Goal: Task Accomplishment & Management: Manage account settings

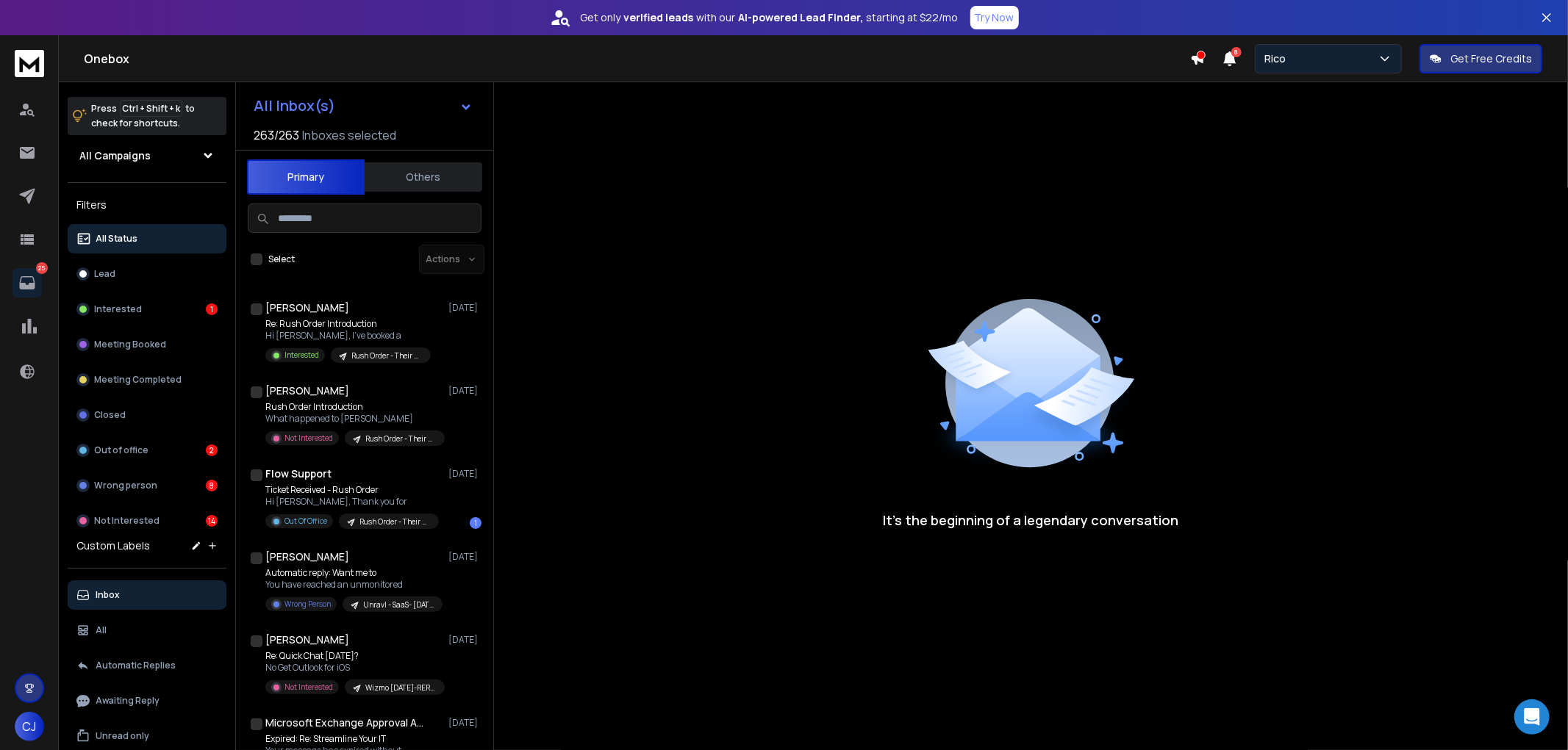
click at [1376, 61] on div "Rico" at bounding box center [1328, 59] width 128 height 15
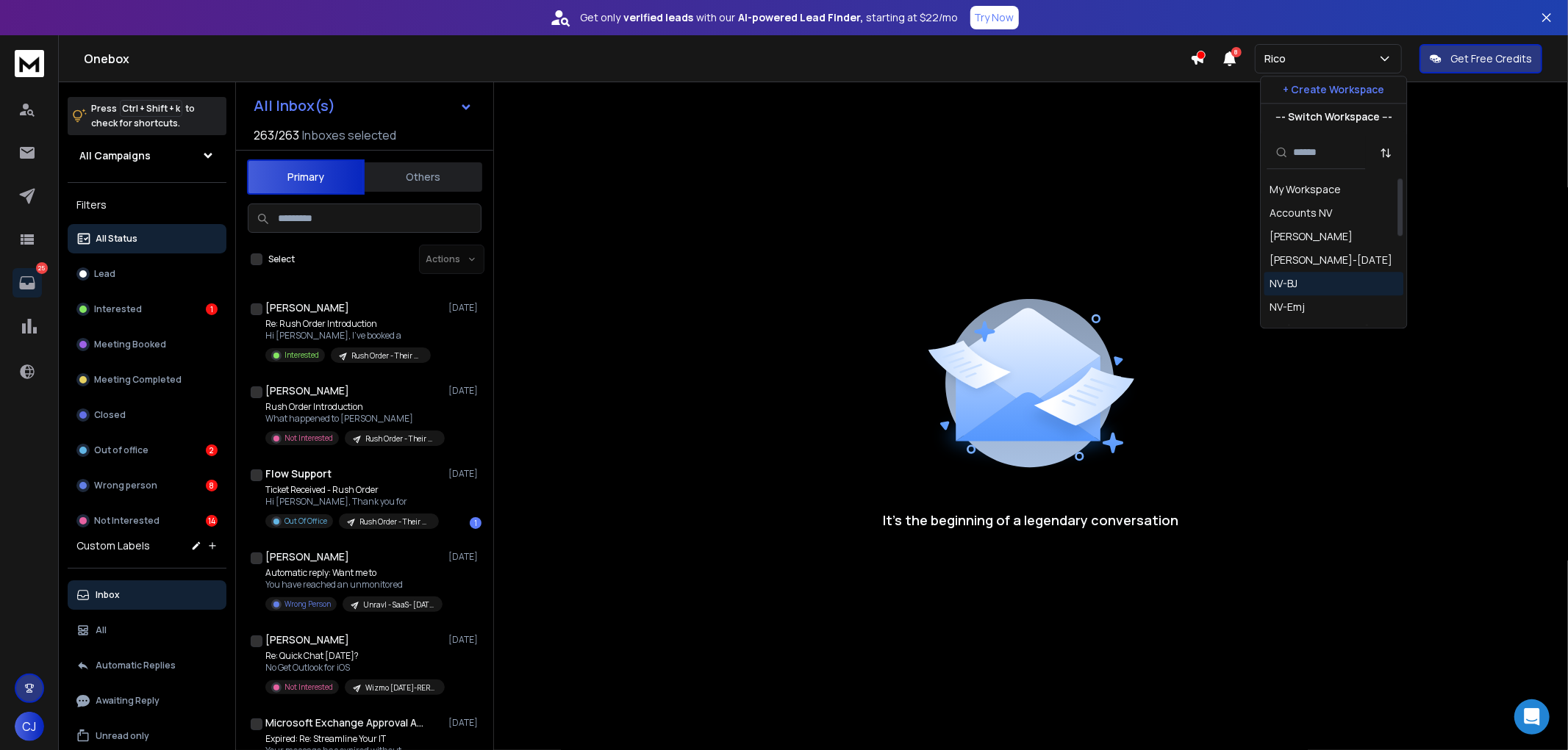
click at [1319, 286] on div "NV-BJ" at bounding box center [1333, 284] width 140 height 24
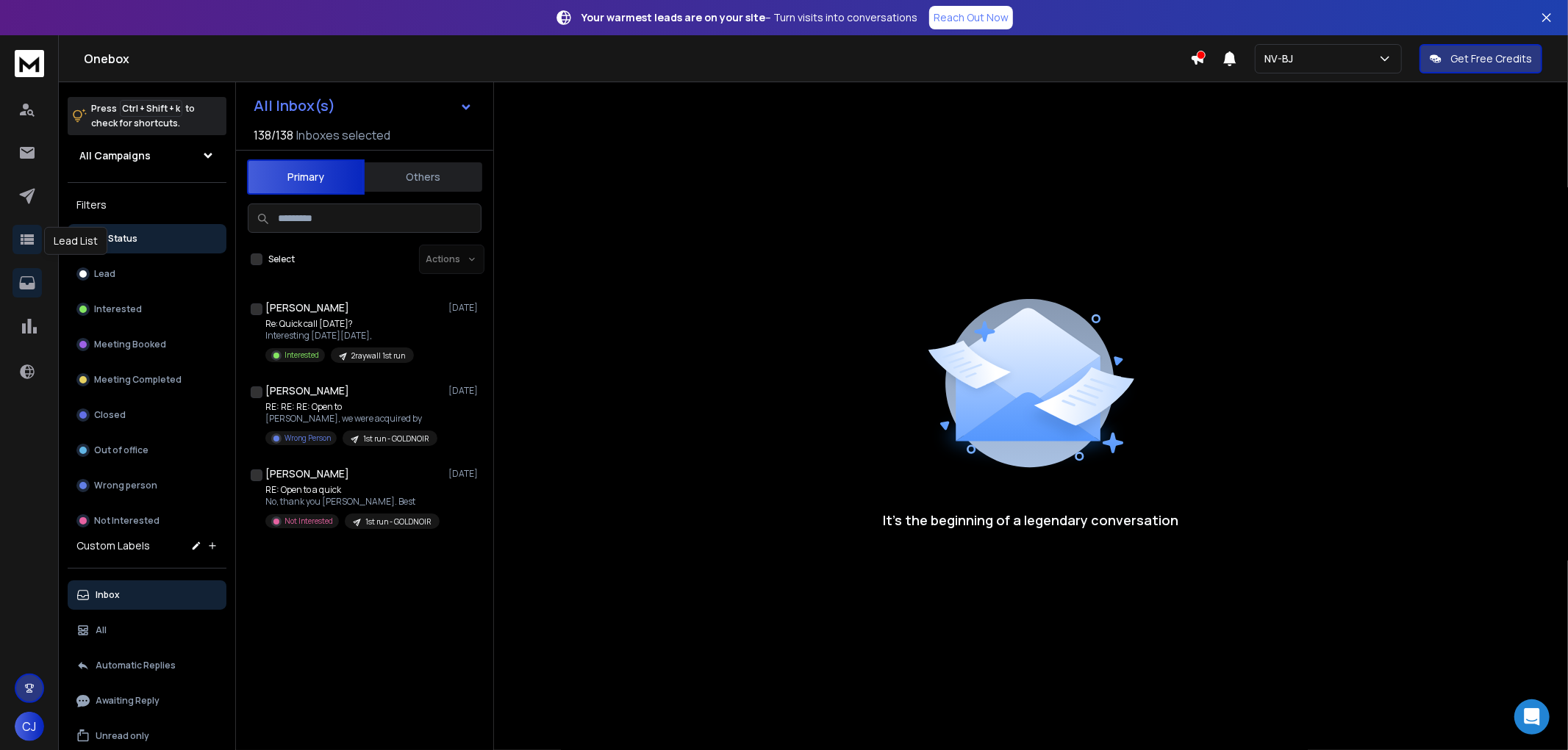
click at [25, 238] on icon at bounding box center [27, 239] width 14 height 10
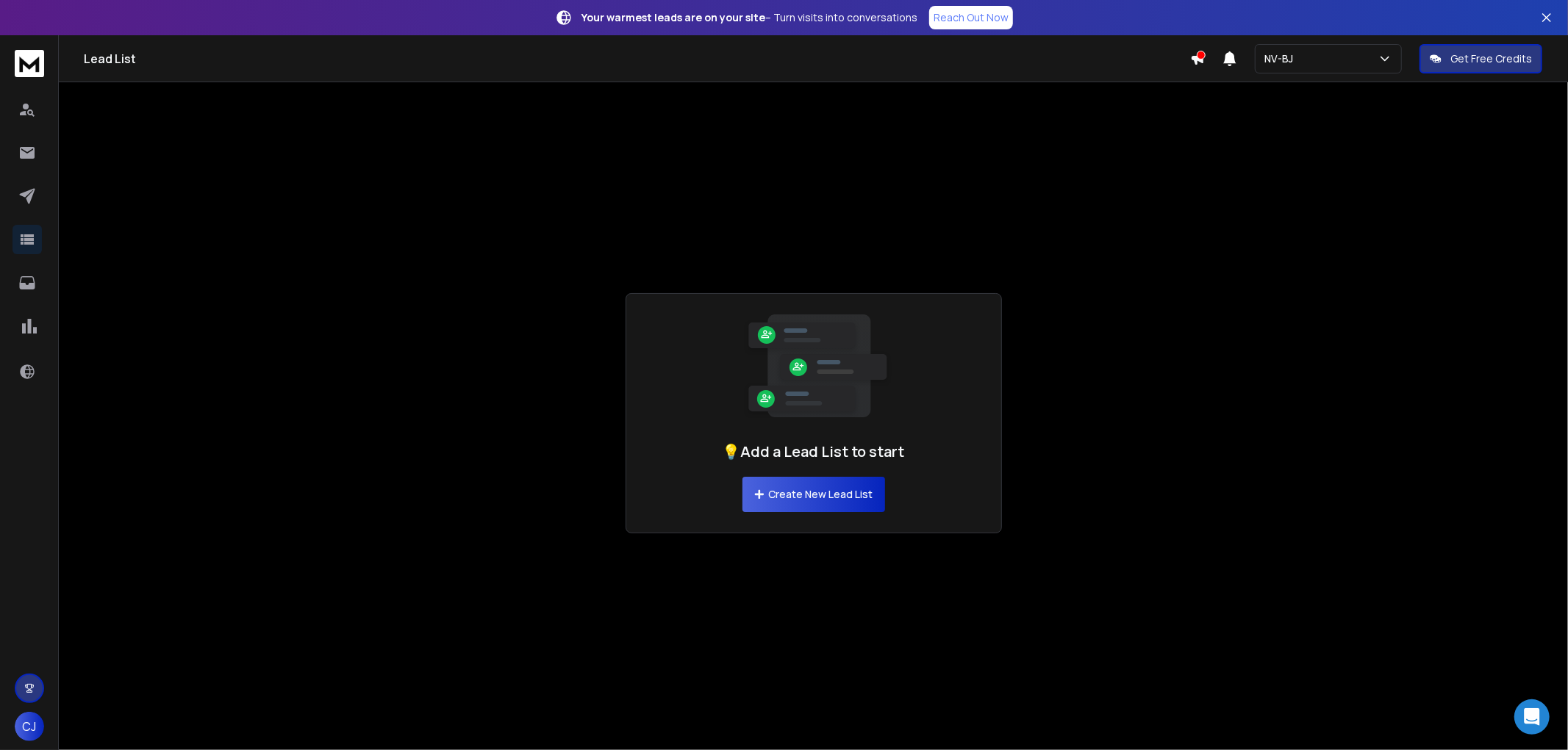
click at [1242, 376] on div "💡Add a Lead List to start Create New Lead List" at bounding box center [813, 414] width 1509 height 240
click at [25, 194] on icon at bounding box center [26, 195] width 15 height 15
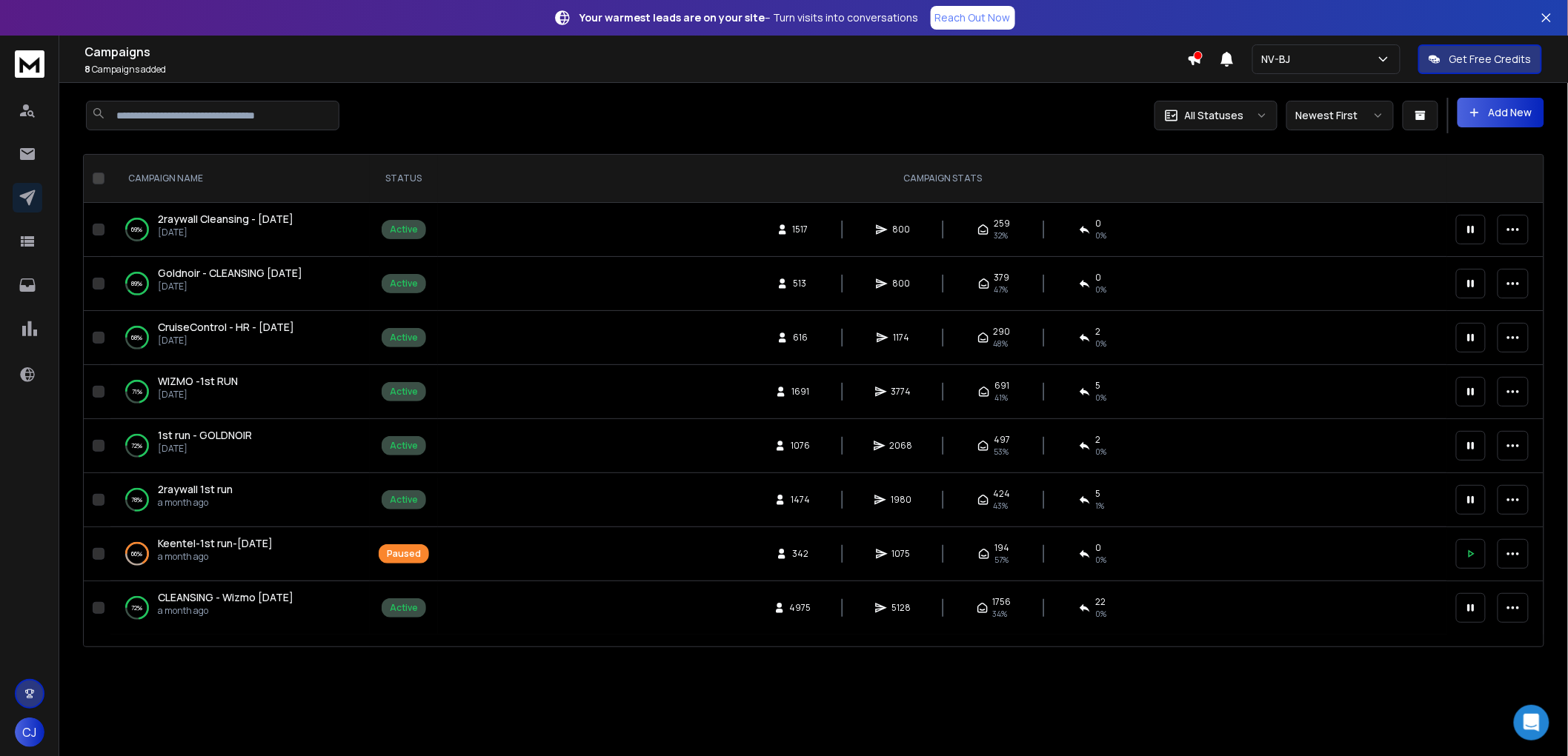
click at [330, 334] on div "68 % CruiseControl - HR - [DATE] [DATE]" at bounding box center [240, 337] width 230 height 36
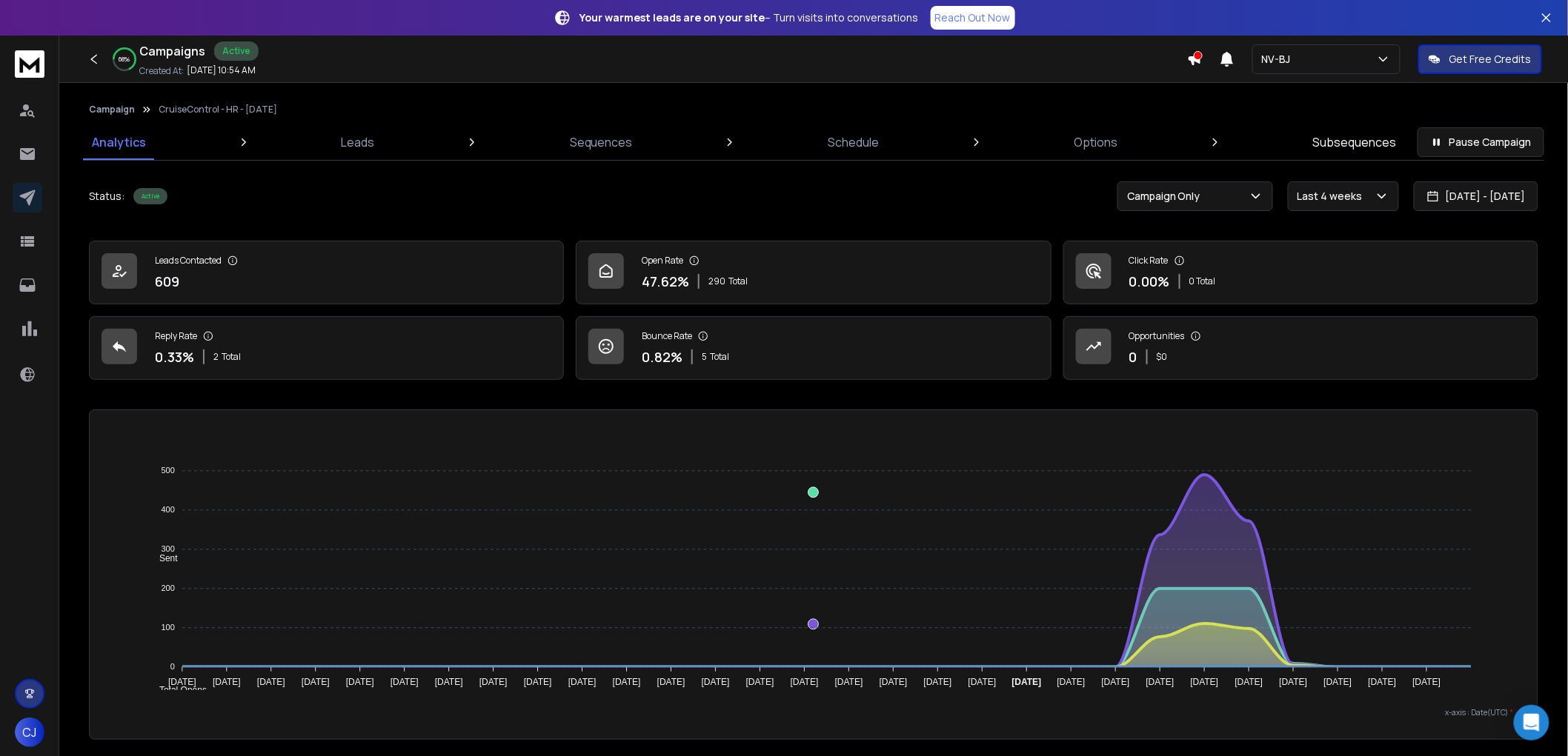
click at [1347, 143] on p "Subsequences" at bounding box center [1354, 141] width 83 height 17
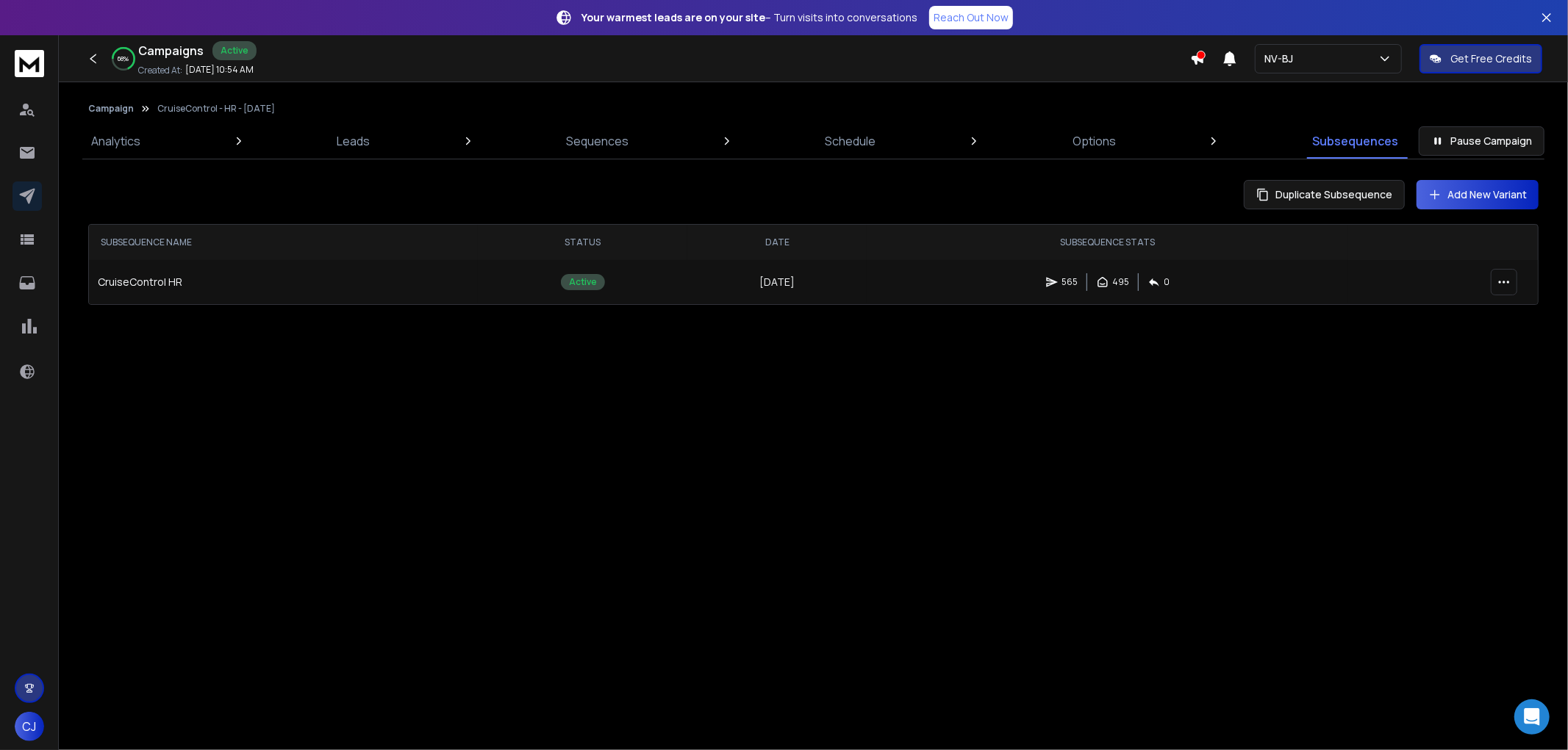
click at [963, 292] on td "565 495 0" at bounding box center [1107, 282] width 481 height 44
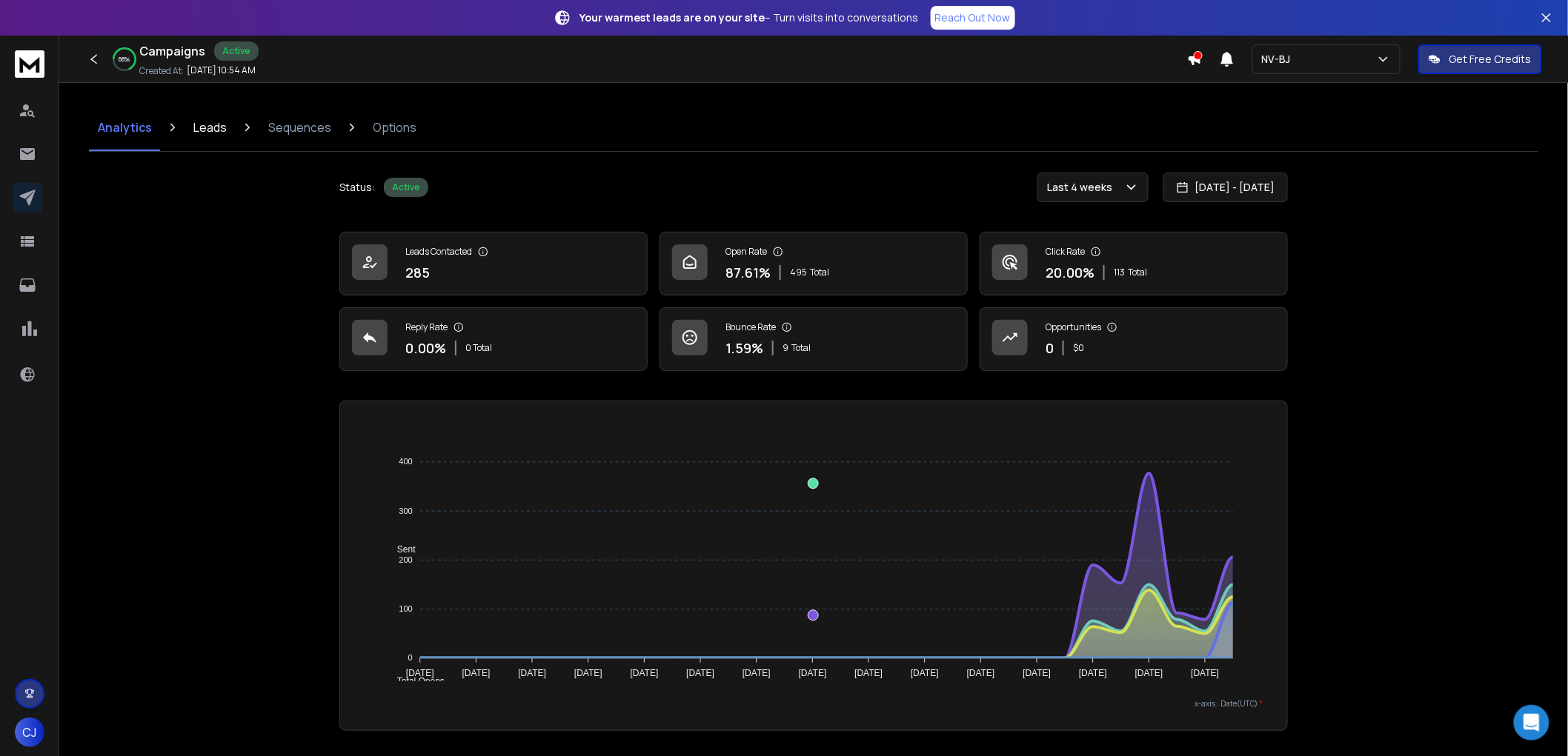
click at [224, 126] on p "Leads" at bounding box center [210, 126] width 33 height 17
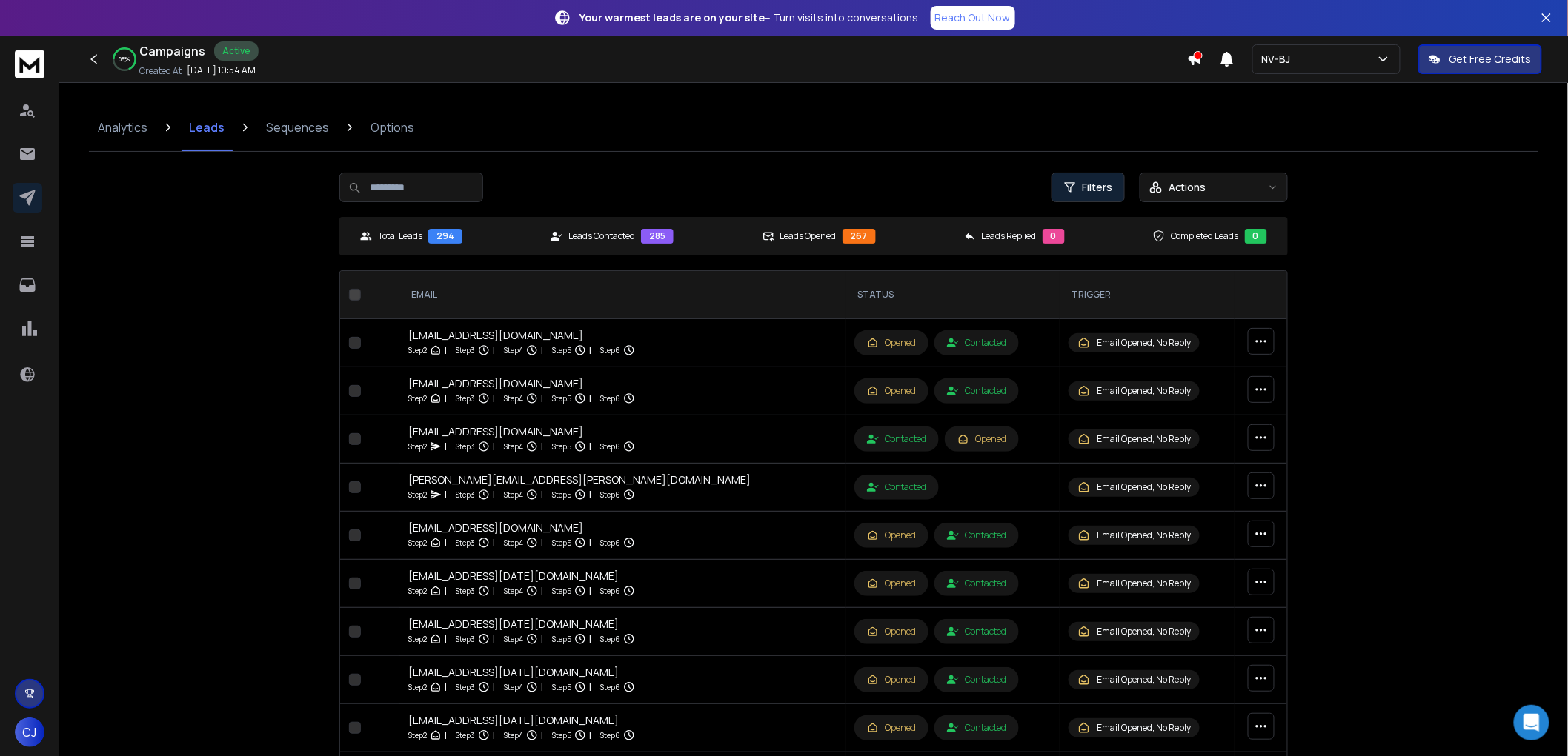
click at [1110, 176] on button "Filters" at bounding box center [1088, 187] width 73 height 29
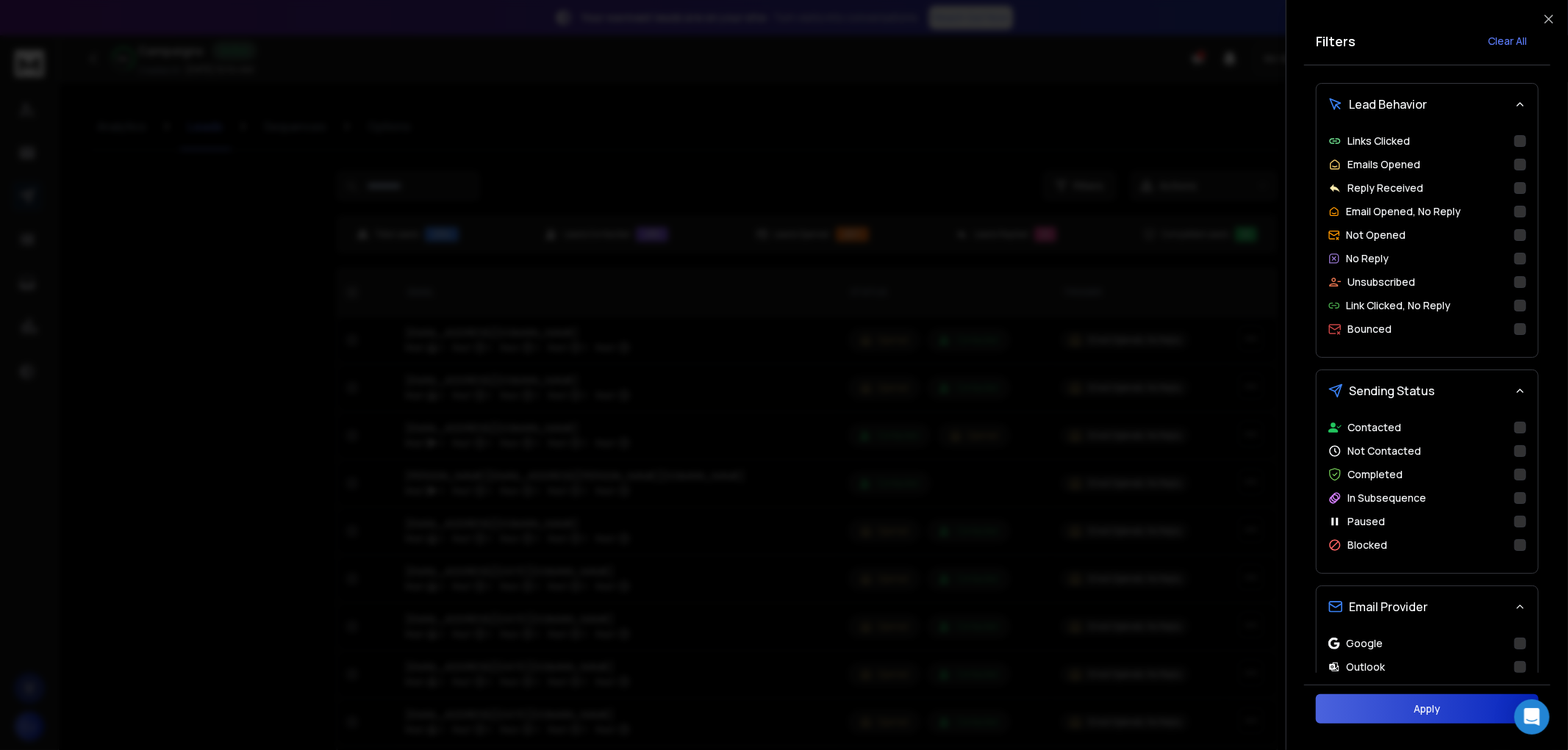
click at [1514, 306] on button "Link Clicked, No Reply" at bounding box center [1520, 305] width 12 height 12
click at [1514, 140] on button "Links Clicked" at bounding box center [1520, 141] width 12 height 12
click at [1402, 710] on button "Apply" at bounding box center [1427, 709] width 223 height 29
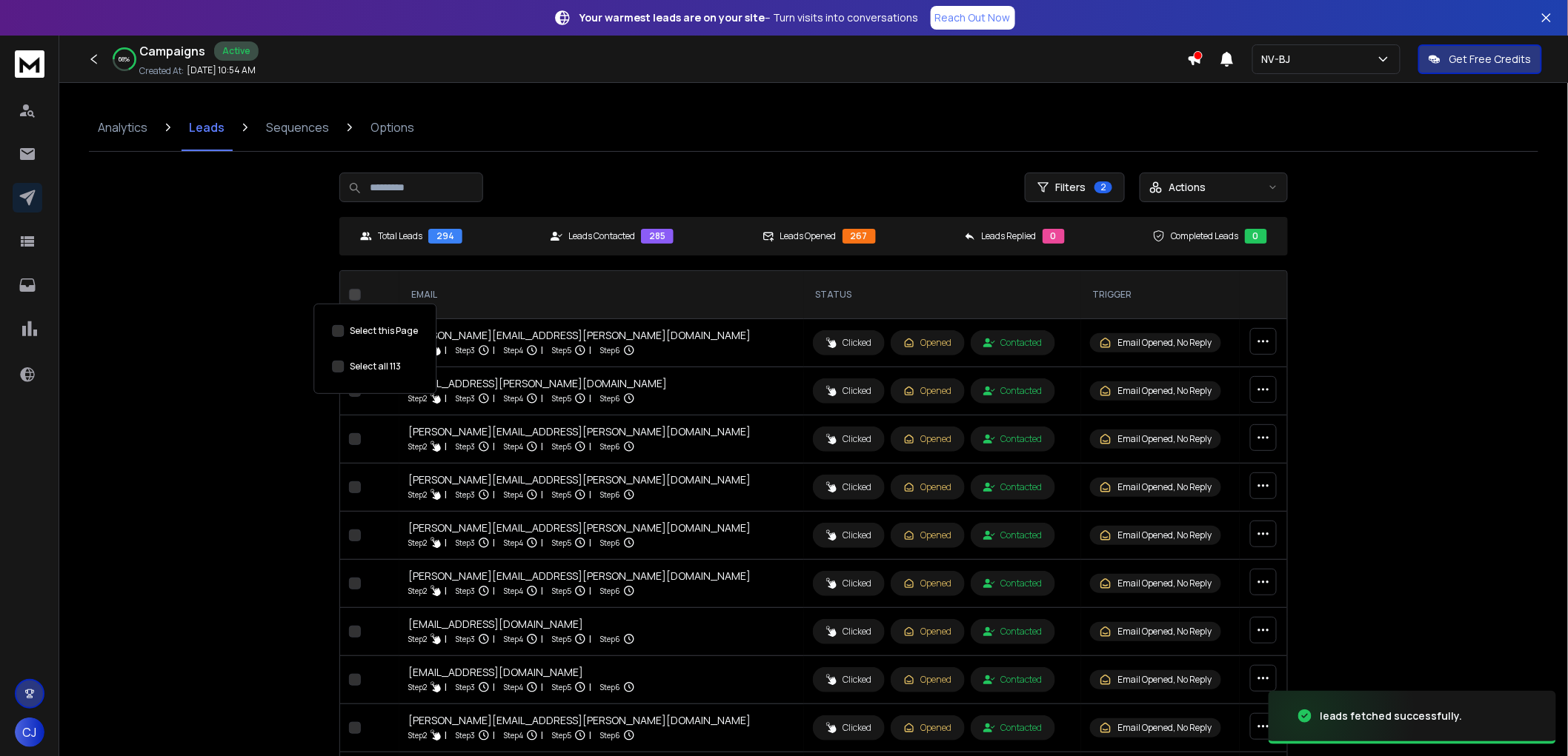
click at [332, 358] on div "Select all 113" at bounding box center [375, 367] width 86 height 29
click at [342, 366] on button "Select this Page" at bounding box center [337, 367] width 12 height 12
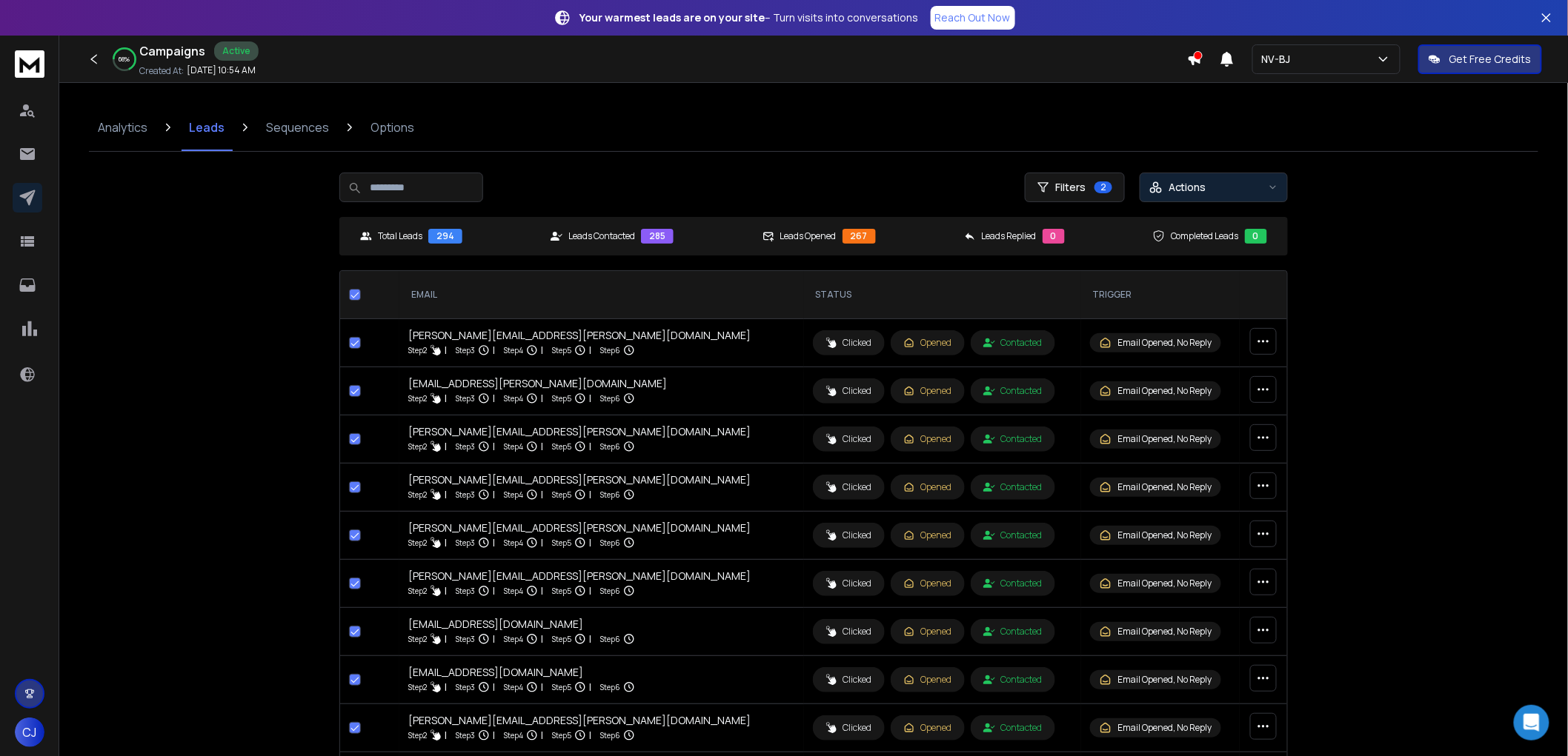
click at [1270, 181] on icon "button" at bounding box center [1273, 187] width 10 height 12
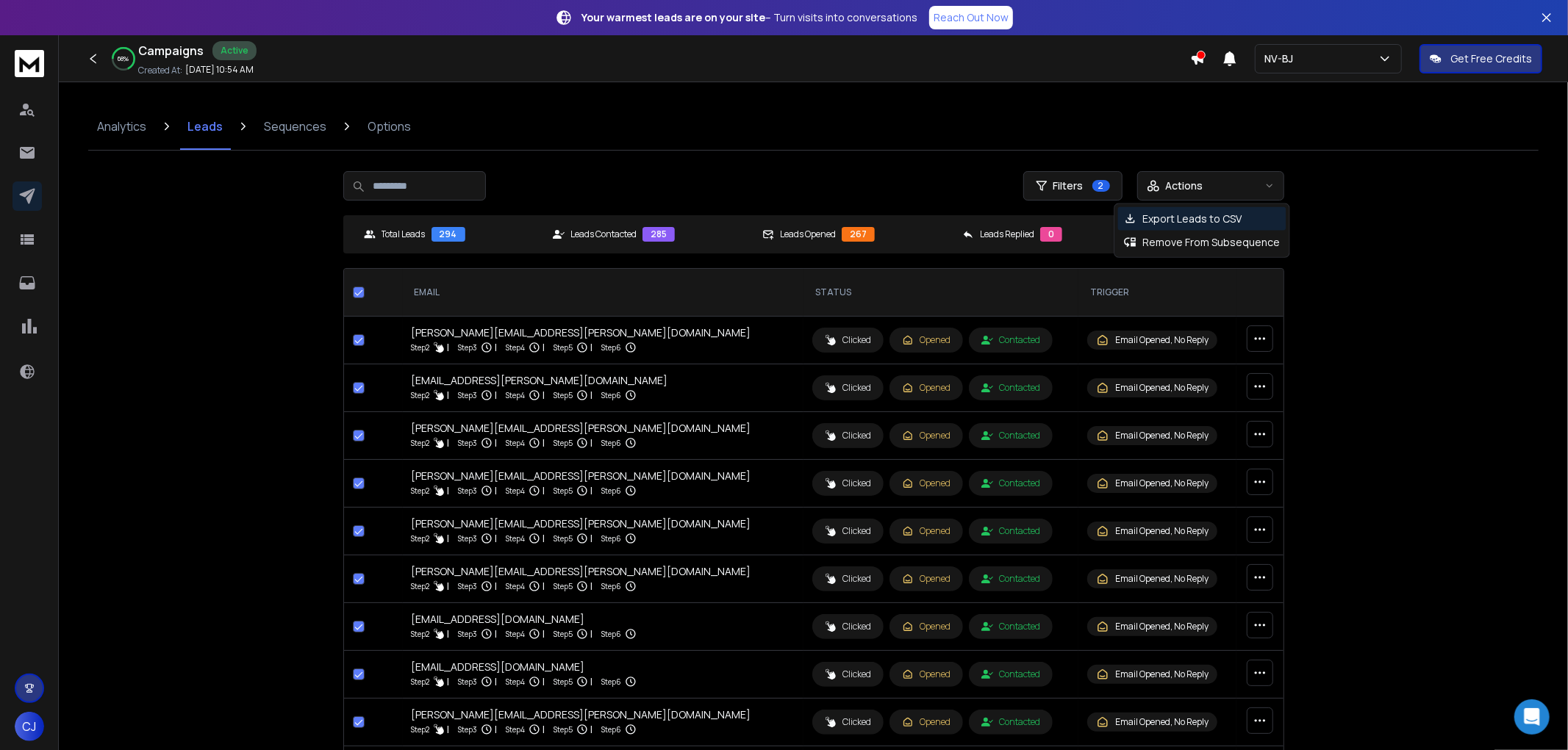
click at [1209, 215] on p "Export Leads to CSV" at bounding box center [1192, 219] width 99 height 15
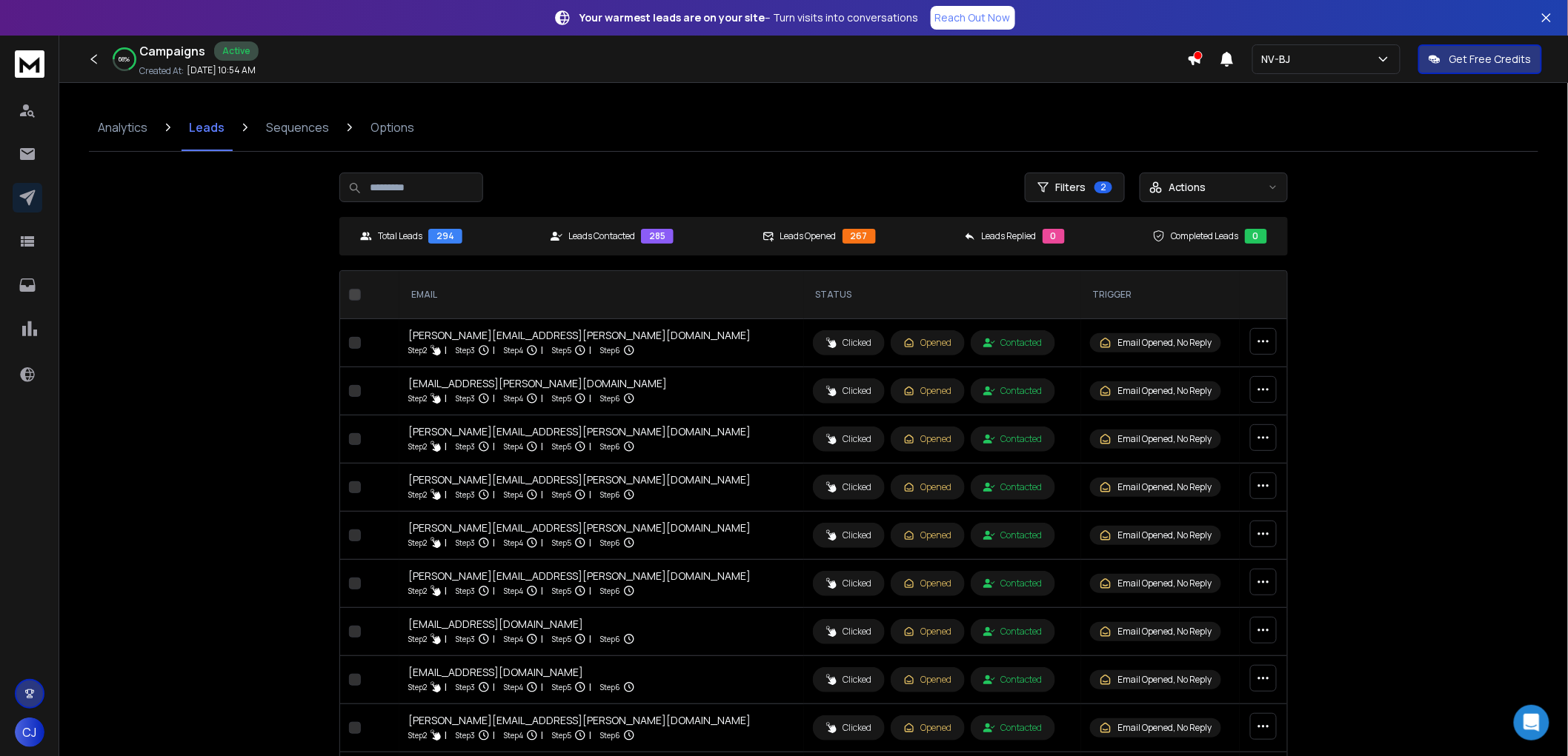
click at [32, 198] on icon at bounding box center [27, 197] width 16 height 16
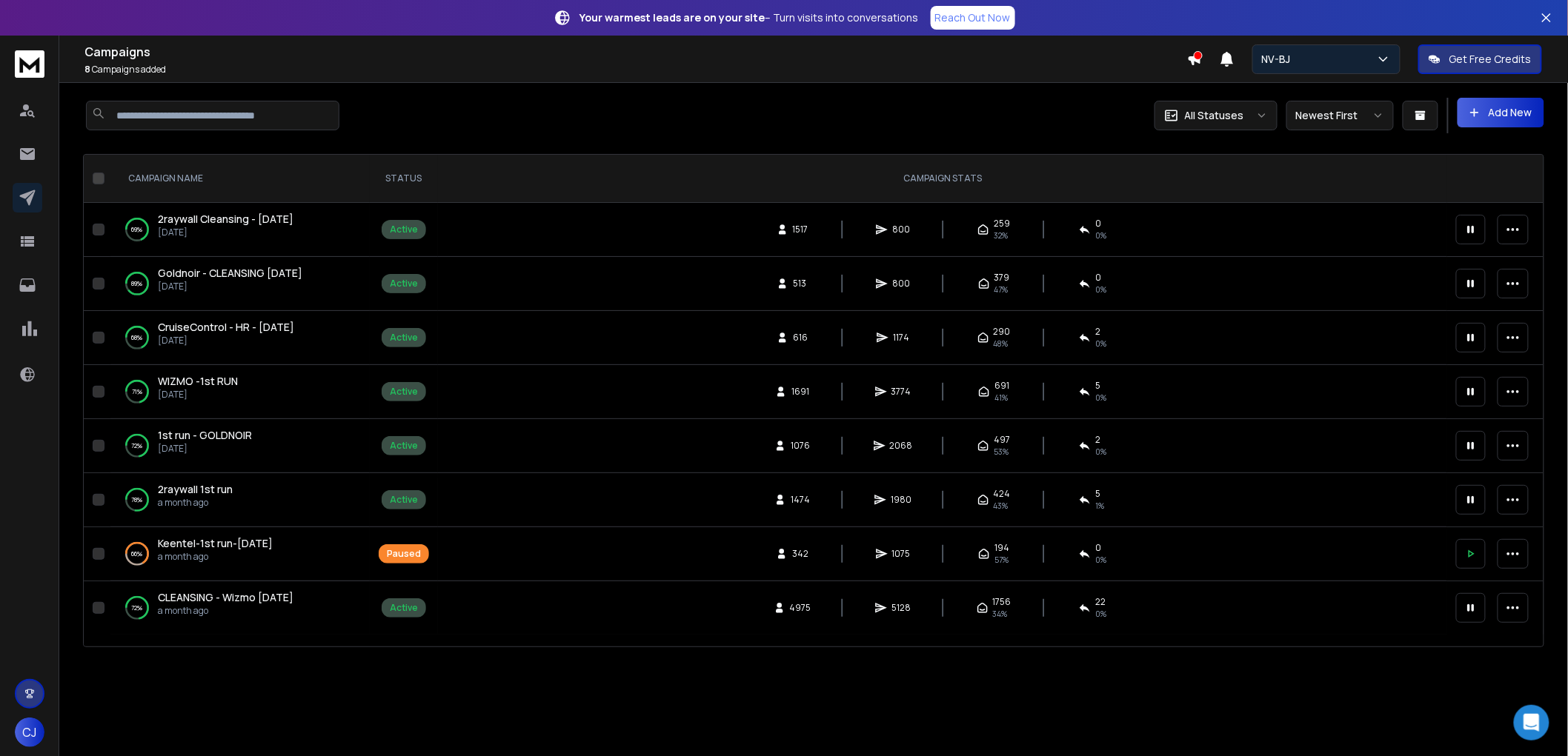
click at [1297, 60] on p "NV-BJ" at bounding box center [1280, 60] width 35 height 15
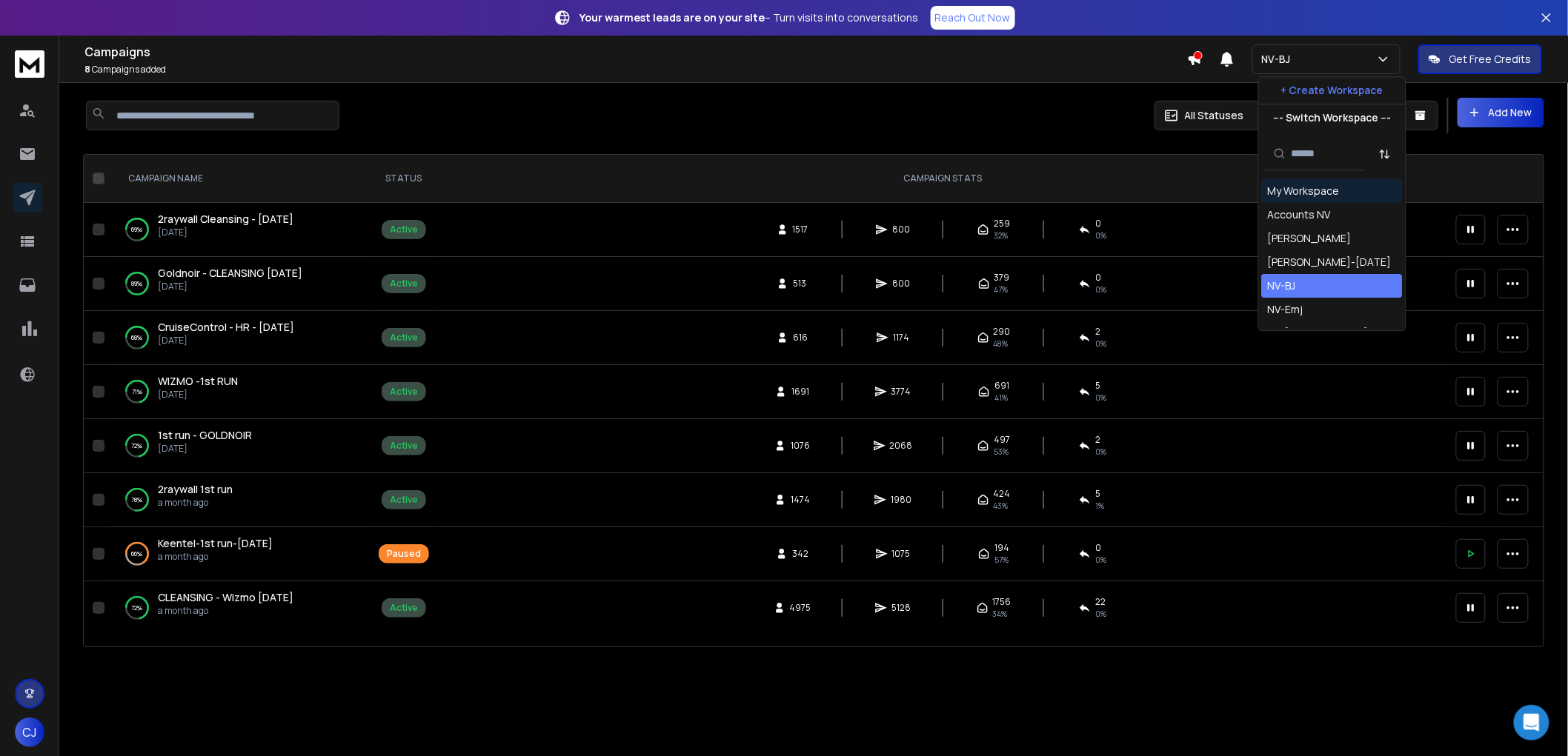
click at [977, 106] on div "Campaigns 8 Campaigns Added All Statuses Newest First Add New" at bounding box center [1178, 115] width 731 height 36
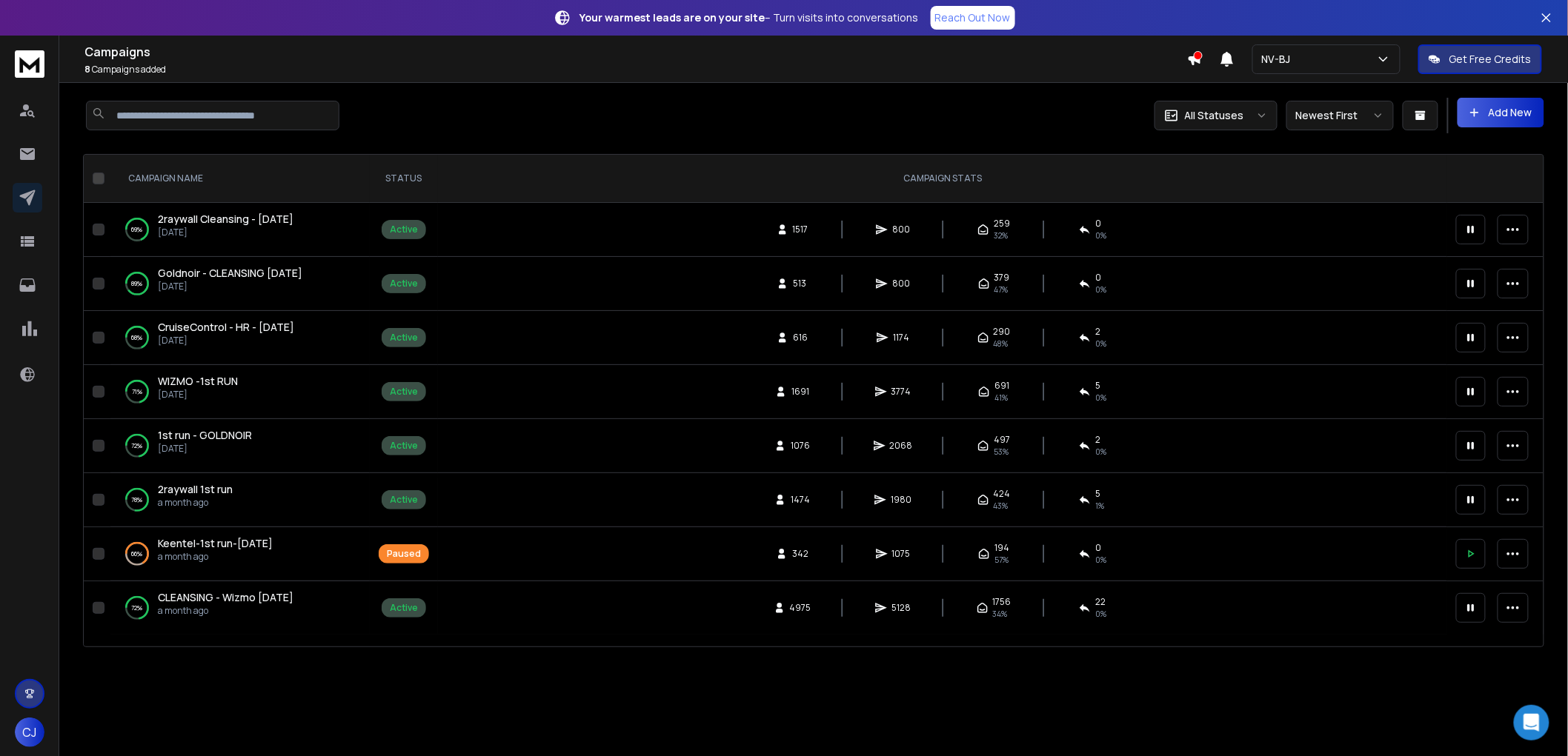
click at [308, 334] on div "68 % CruiseControl - HR - [DATE] [DATE]" at bounding box center [240, 337] width 230 height 36
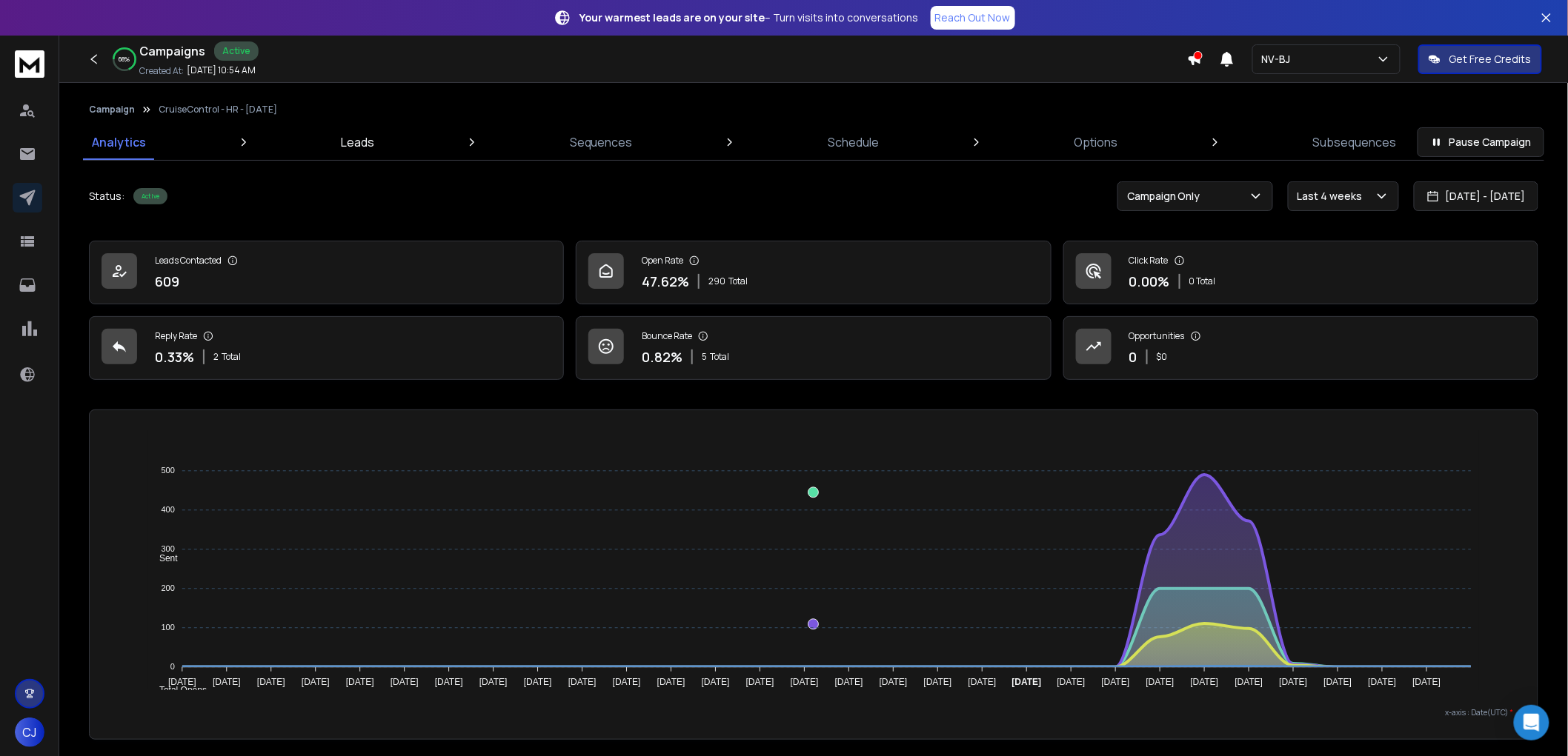
click at [347, 141] on p "Leads" at bounding box center [358, 141] width 33 height 17
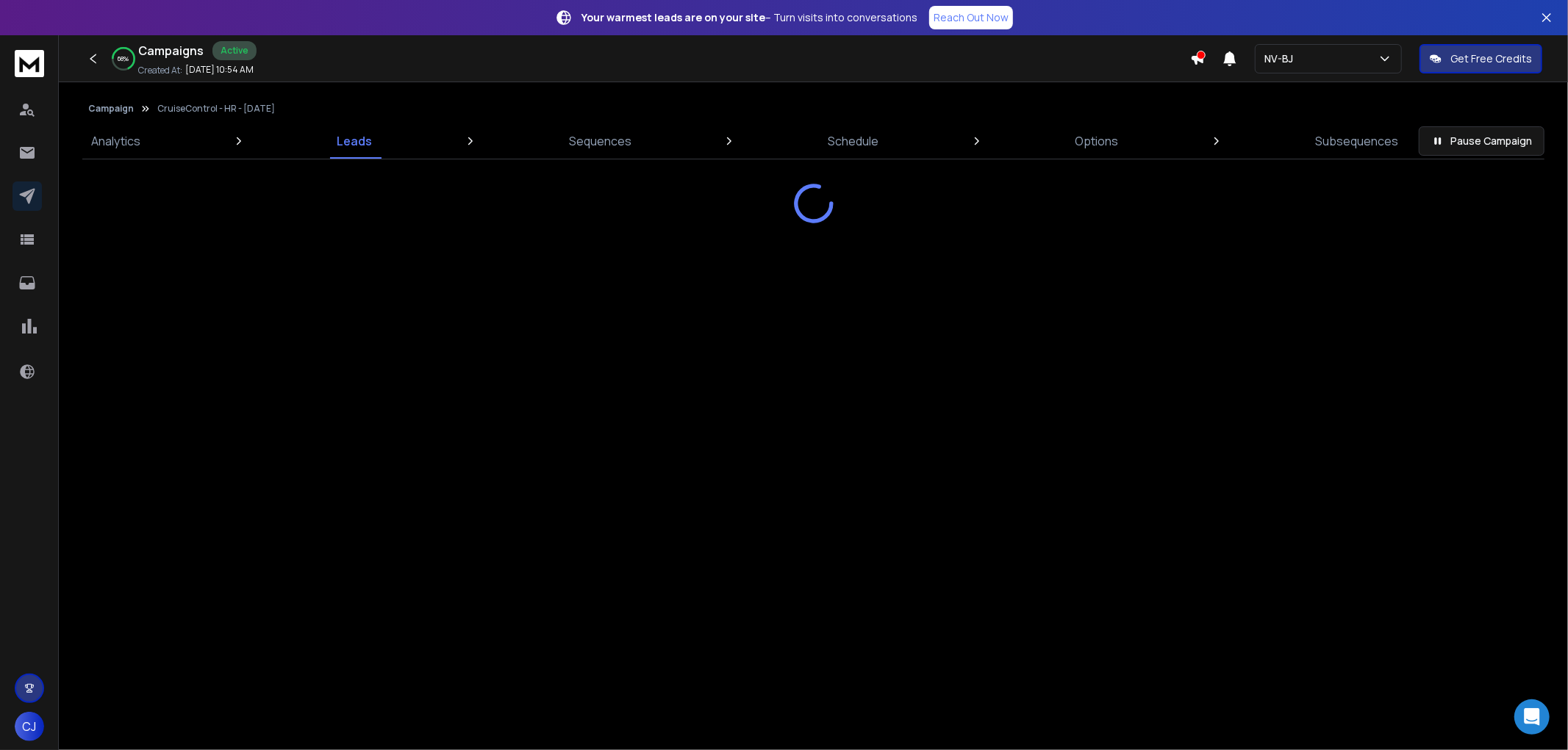
click at [817, 94] on div "Campaign CruiseControl - HR - [DATE] Analytics Leads Sequences Schedule Options…" at bounding box center [813, 165] width 1509 height 165
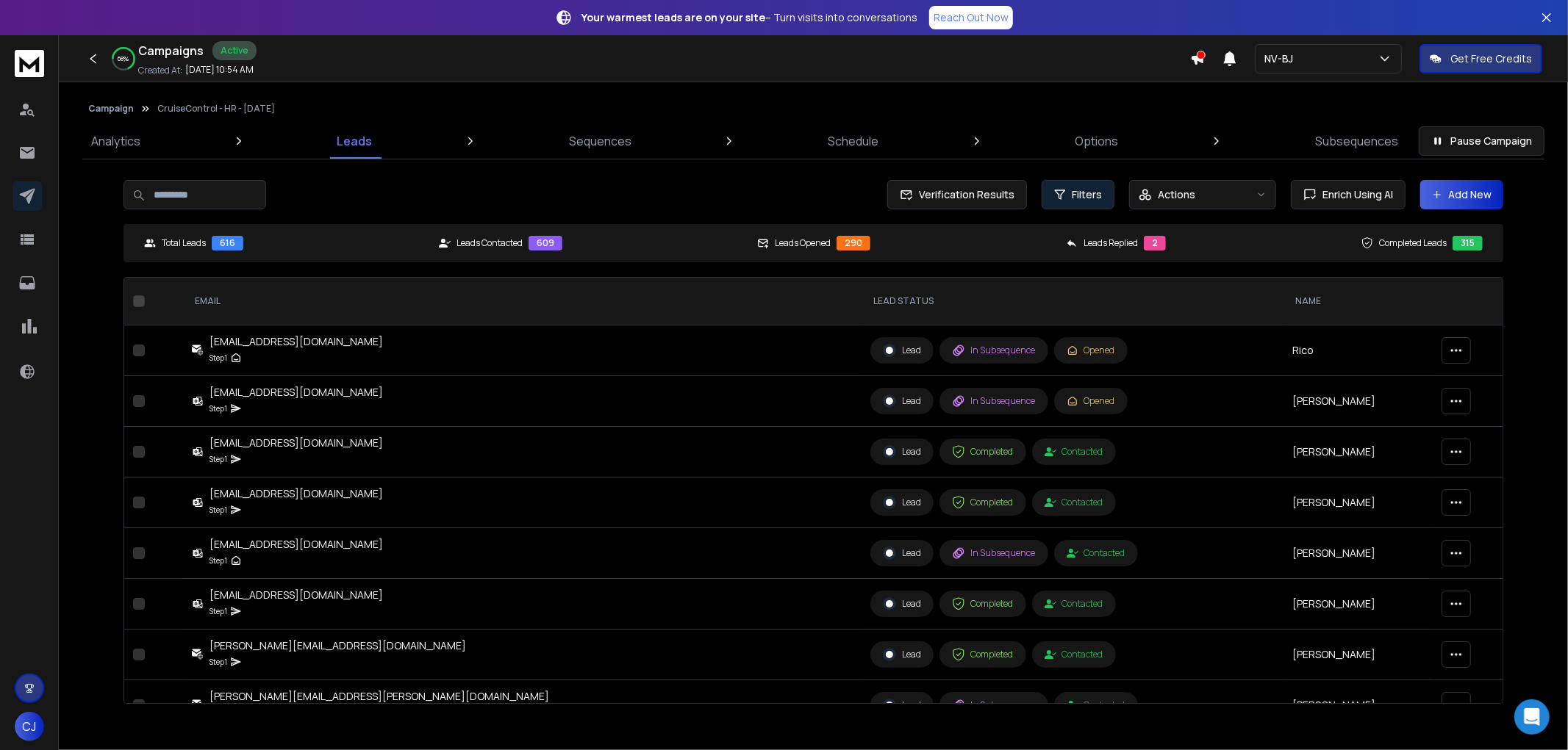
click at [1077, 195] on span "Filters" at bounding box center [1086, 195] width 30 height 15
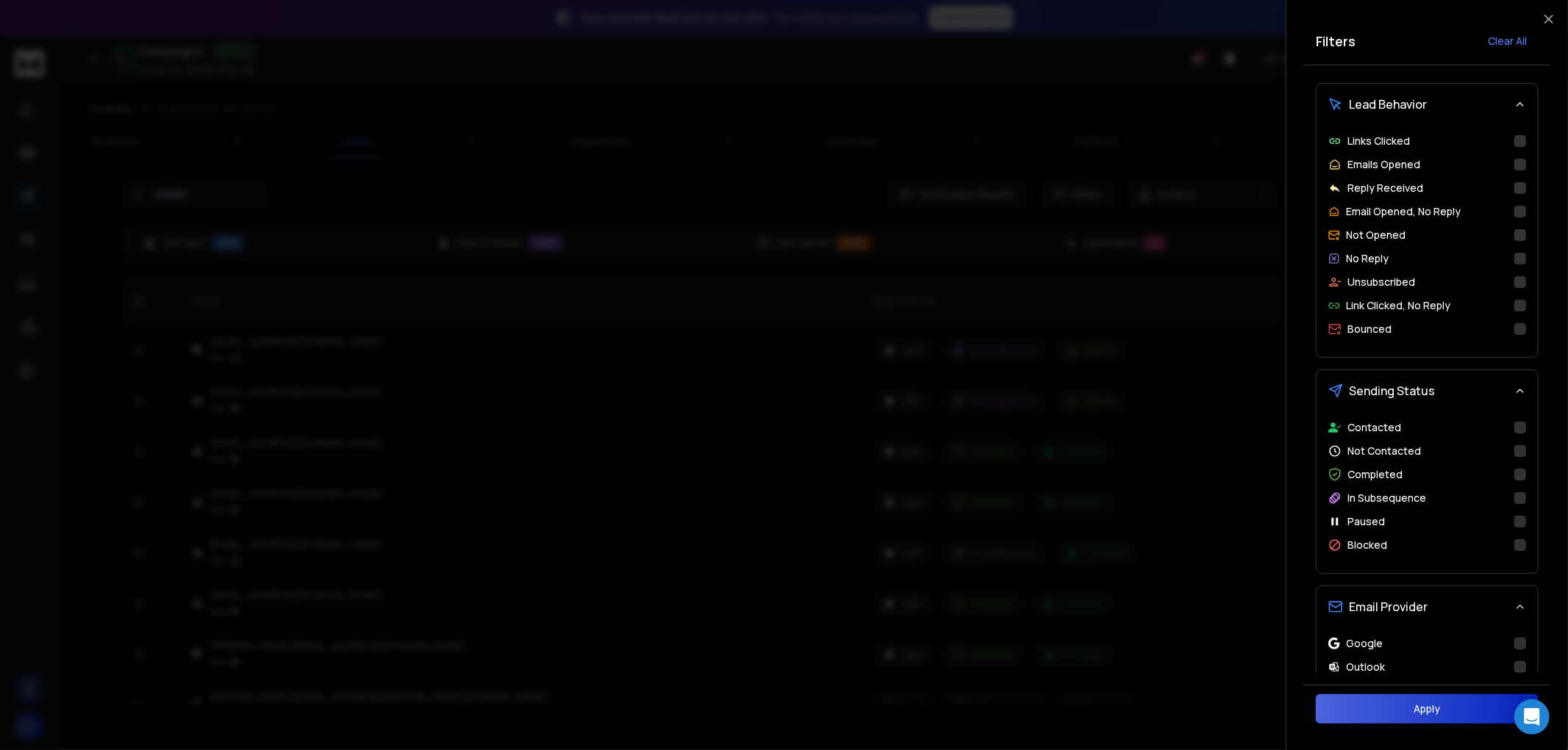
click at [1514, 142] on button "Links Clicked" at bounding box center [1520, 141] width 12 height 12
click at [1514, 306] on button "Link Clicked, No Reply" at bounding box center [1520, 305] width 12 height 12
click at [1431, 720] on button "Apply" at bounding box center [1427, 709] width 223 height 29
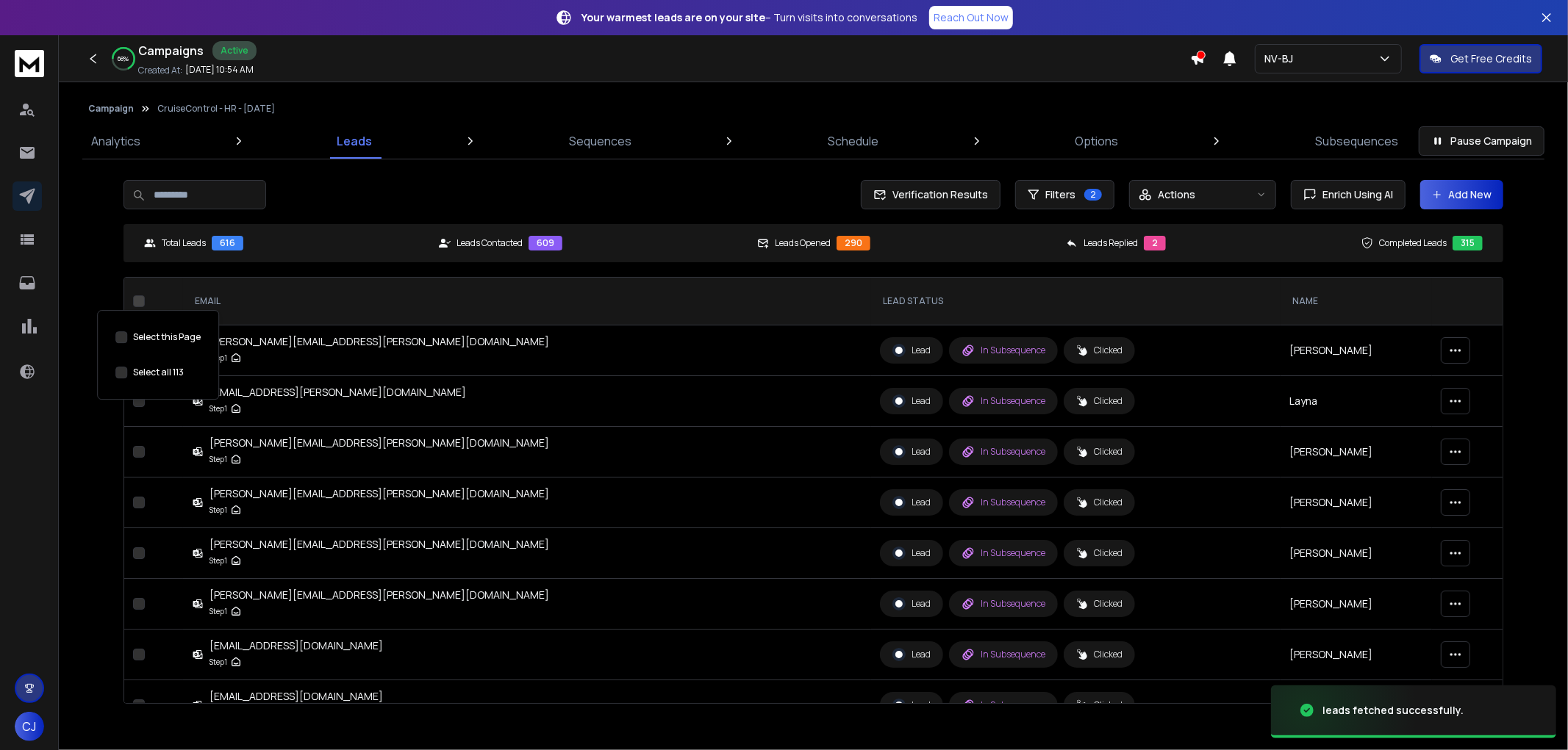
click at [125, 373] on button "Select this Page" at bounding box center [121, 372] width 12 height 12
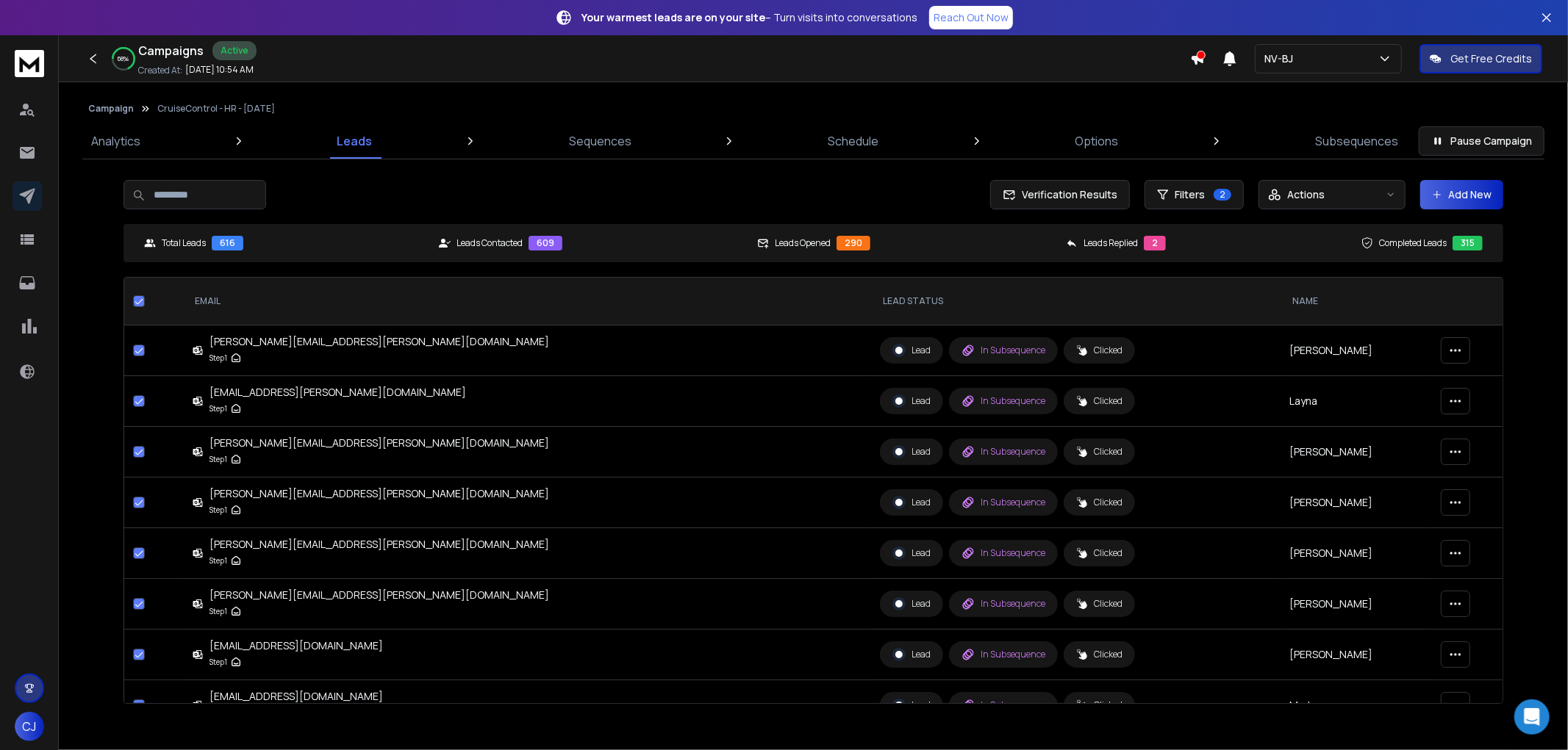
click at [1518, 285] on div "Verification Results Filters 2 Actions Add New Total Leads 616 Leads Contacted …" at bounding box center [813, 435] width 1451 height 509
click at [93, 59] on icon at bounding box center [93, 58] width 14 height 14
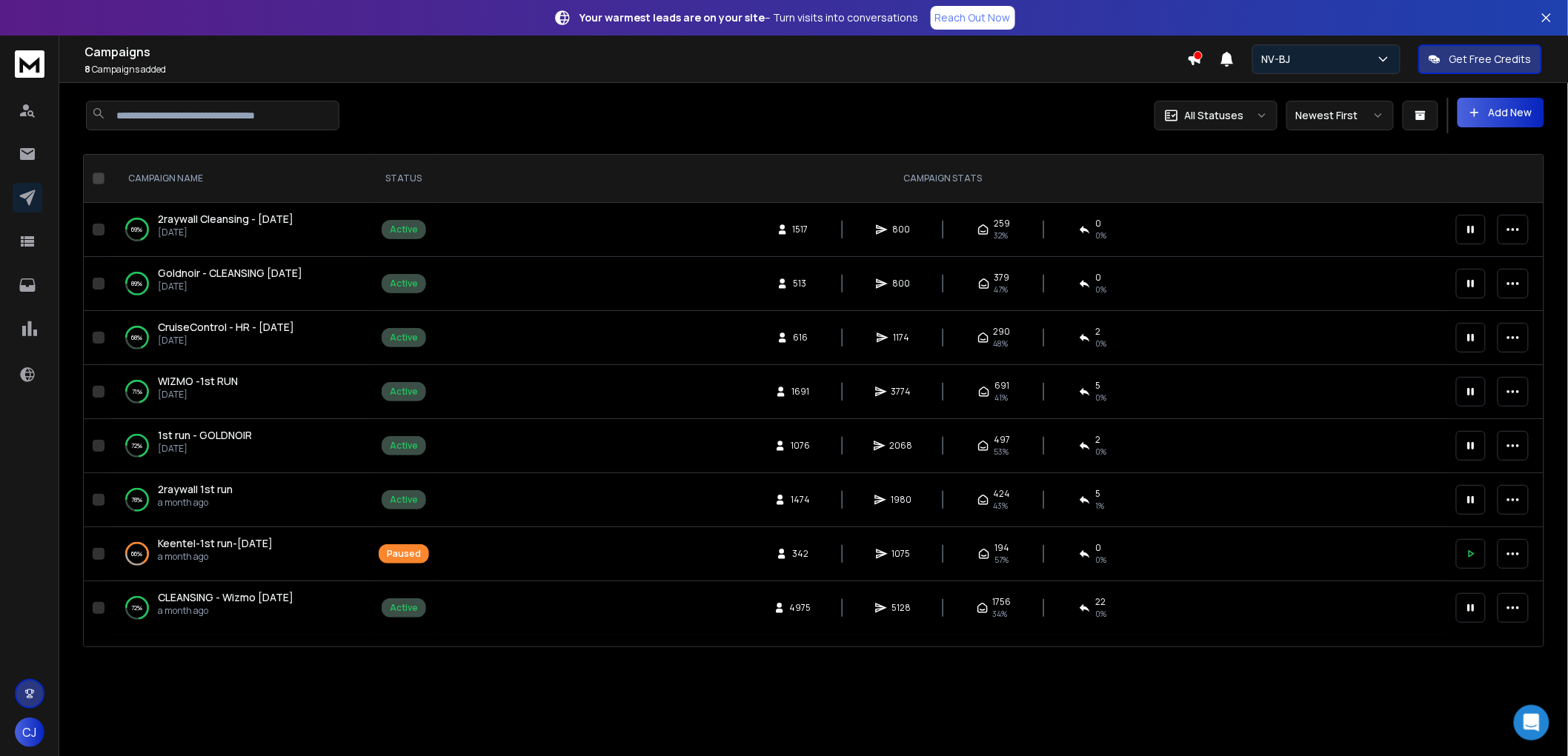
click at [1336, 65] on div "NV-BJ" at bounding box center [1327, 60] width 129 height 15
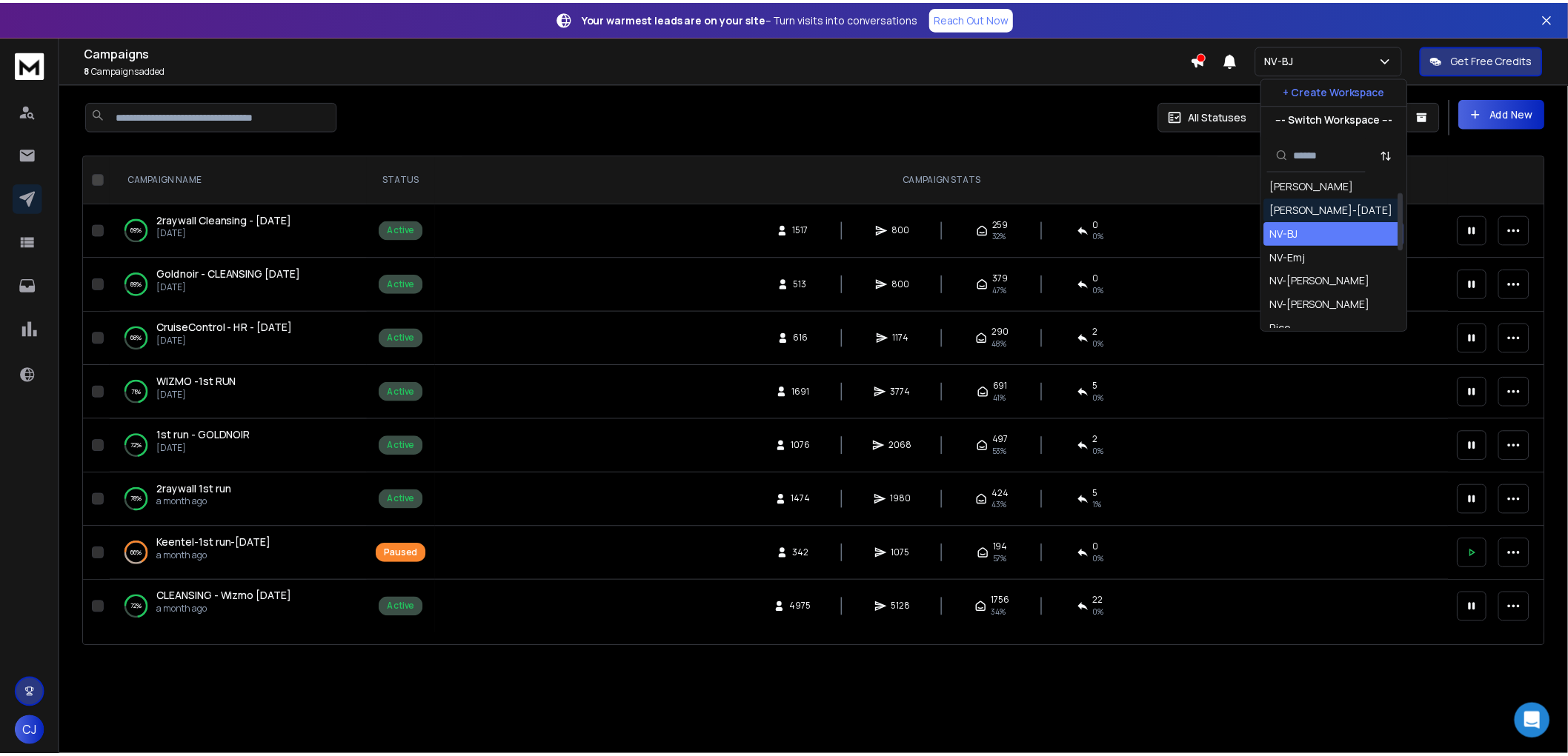
scroll to position [82, 0]
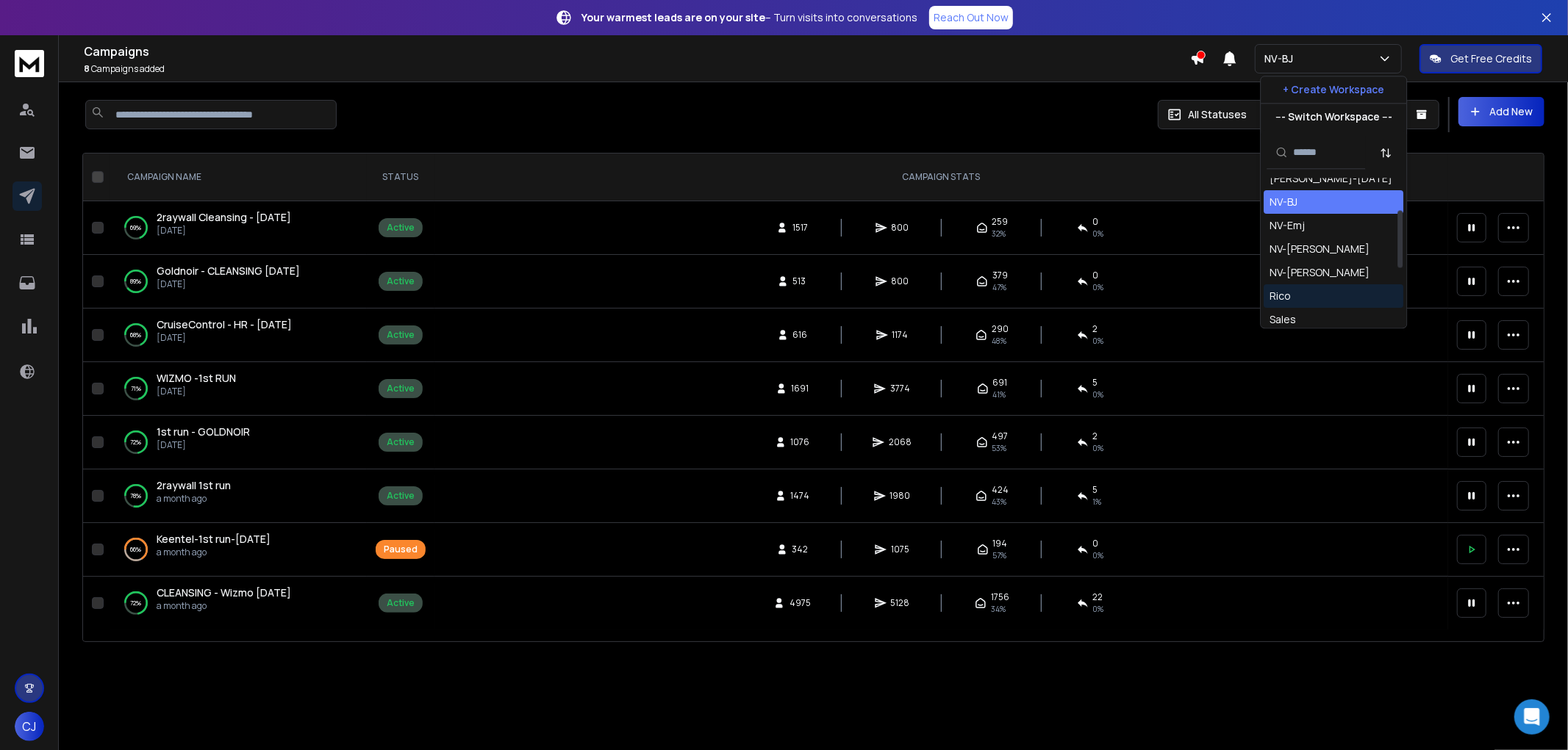
click at [1305, 300] on div "Rico" at bounding box center [1333, 296] width 140 height 24
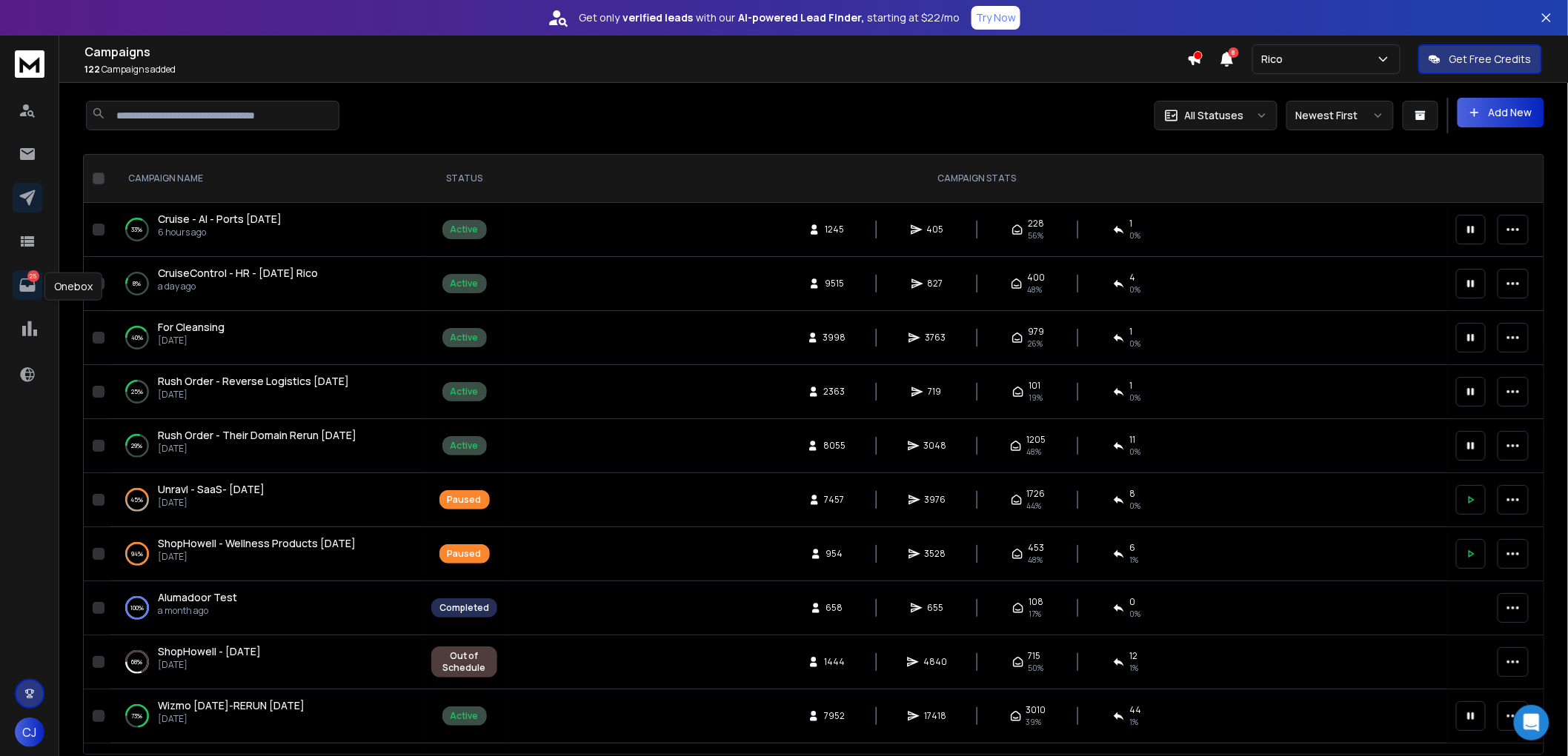
click at [20, 291] on icon at bounding box center [27, 285] width 16 height 14
